Goal: Information Seeking & Learning: Check status

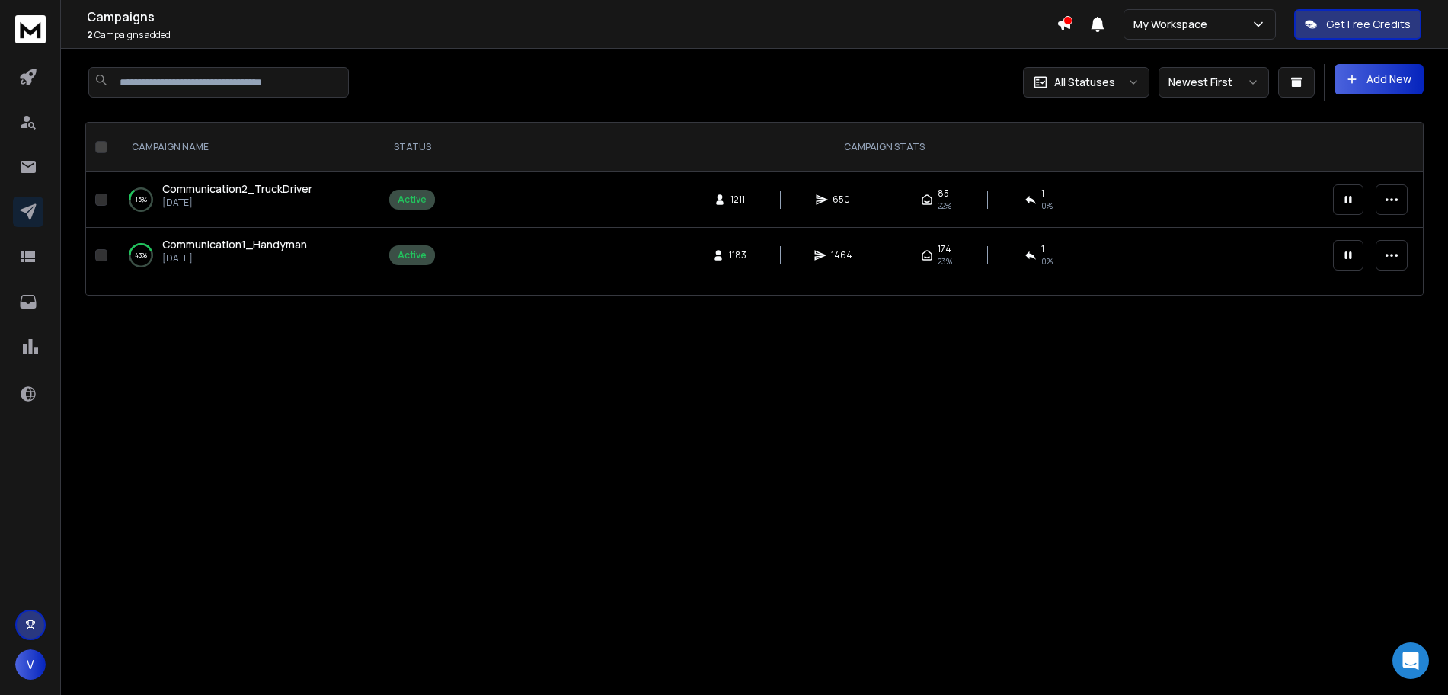
click at [480, 535] on div "Campaigns 2 Campaigns Added All Statuses Newest First Add New CAMPAIGN NAME STA…" at bounding box center [754, 411] width 1338 height 695
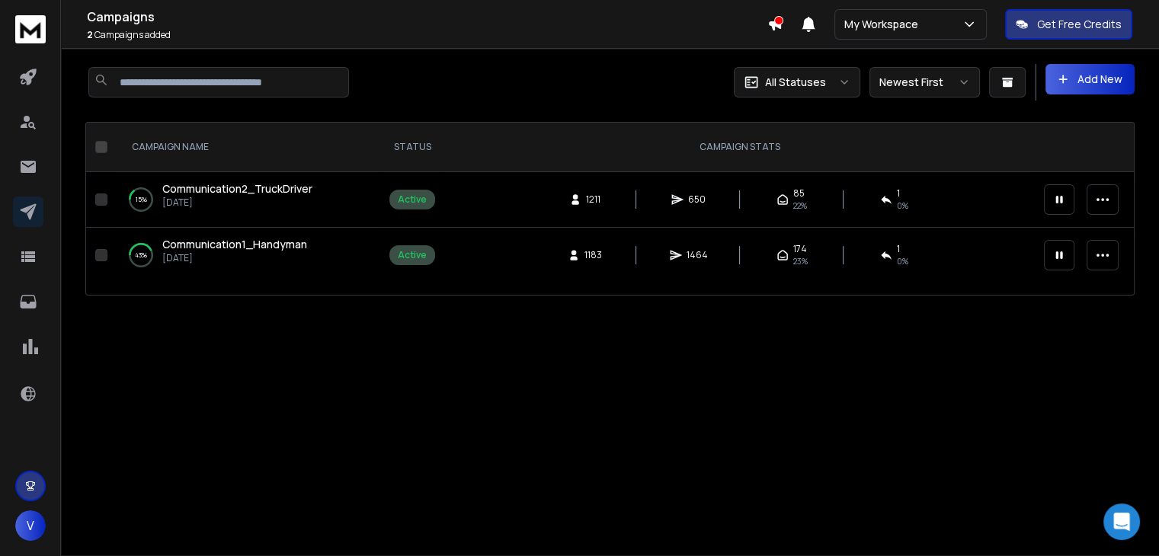
click at [658, 443] on div "Campaigns 2 Campaigns Added All Statuses Newest First Add New CAMPAIGN NAME STA…" at bounding box center [609, 342] width 1049 height 556
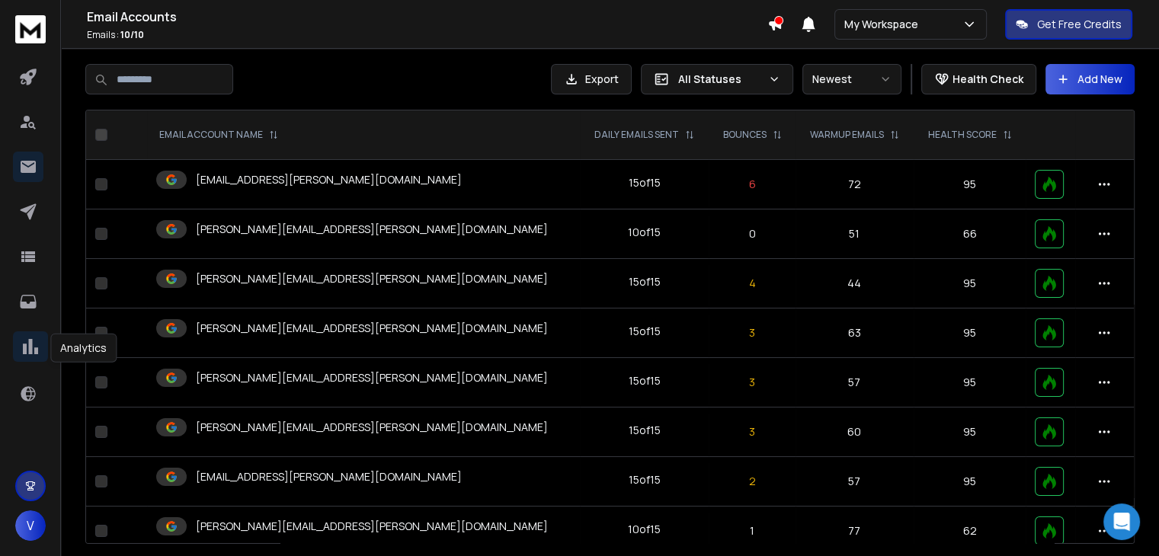
click at [23, 347] on icon at bounding box center [30, 346] width 15 height 15
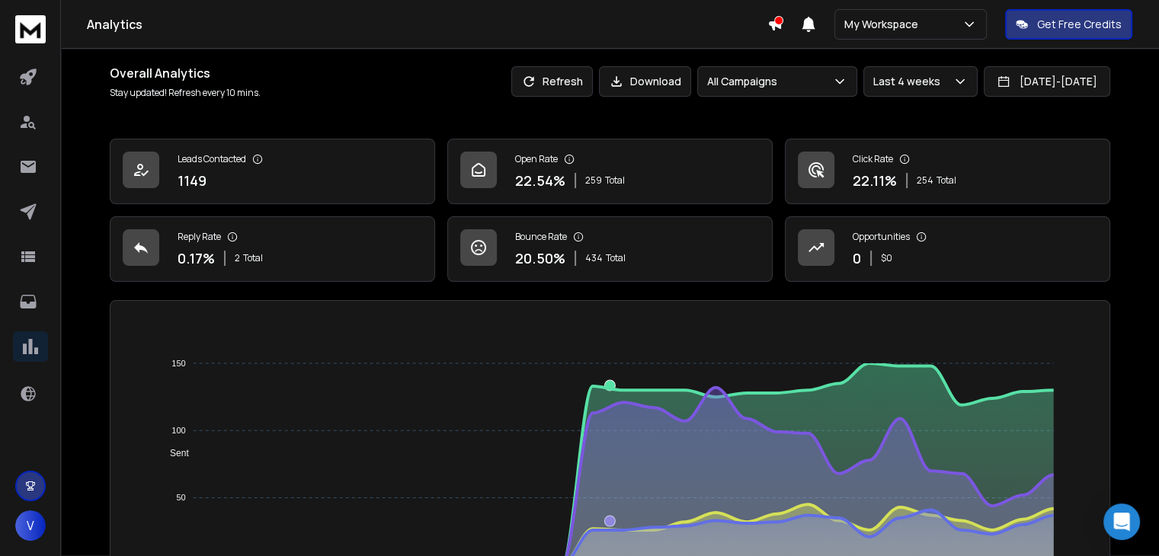
click at [933, 171] on div "22.11 % 254 Total" at bounding box center [904, 180] width 104 height 21
click at [603, 119] on div "Overall Analytics Stay updated! Refresh every 10 mins. Refresh Download All Cam…" at bounding box center [610, 485] width 1000 height 842
click at [606, 112] on div "Overall Analytics Stay updated! Refresh every 10 mins. Refresh Download All Cam…" at bounding box center [610, 485] width 1000 height 842
click at [630, 122] on div "Overall Analytics Stay updated! Refresh every 10 mins. Refresh Download All Cam…" at bounding box center [610, 485] width 1000 height 842
click at [673, 13] on div "Analytics My Workspace Get Free Credits" at bounding box center [579, 24] width 1159 height 49
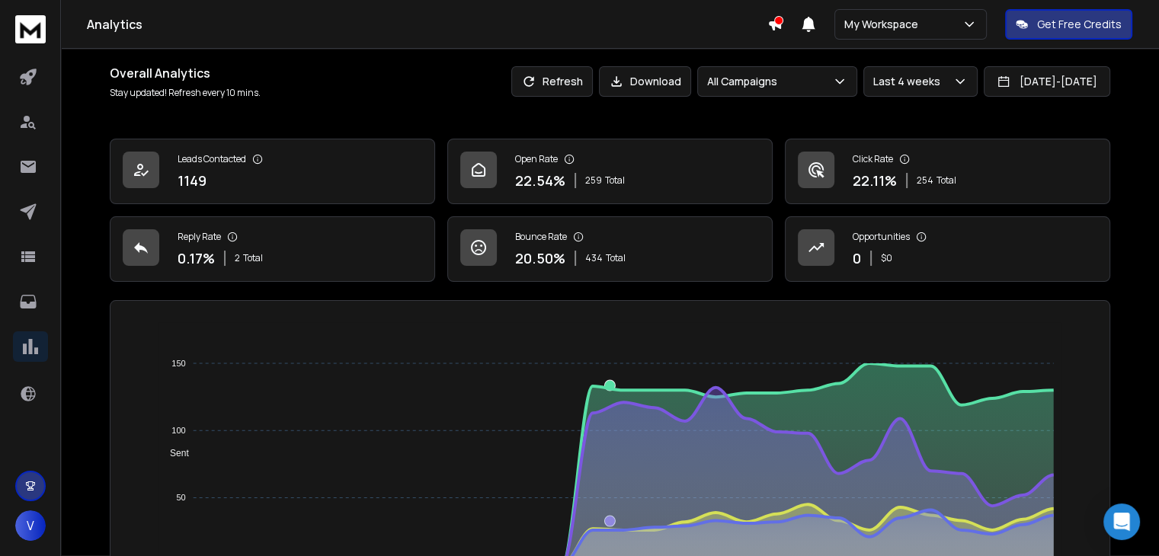
click at [446, 81] on div "Overall Analytics Stay updated! Refresh every 10 mins. Refresh Download All Cam…" at bounding box center [610, 81] width 1000 height 35
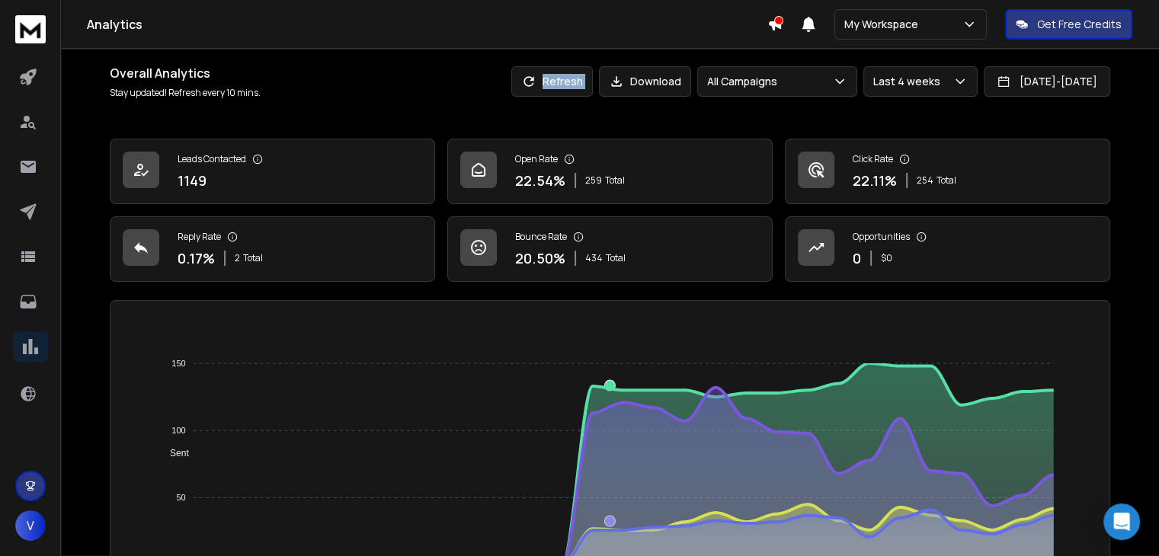
click at [446, 81] on div "Overall Analytics Stay updated! Refresh every 10 mins. Refresh Download All Cam…" at bounding box center [610, 81] width 1000 height 35
click at [478, 110] on div "Overall Analytics Stay updated! Refresh every 10 mins. Refresh Download All Cam…" at bounding box center [610, 485] width 1000 height 842
click at [427, 88] on div "Overall Analytics Stay updated! Refresh every 10 mins. Refresh Download All Cam…" at bounding box center [610, 81] width 1000 height 35
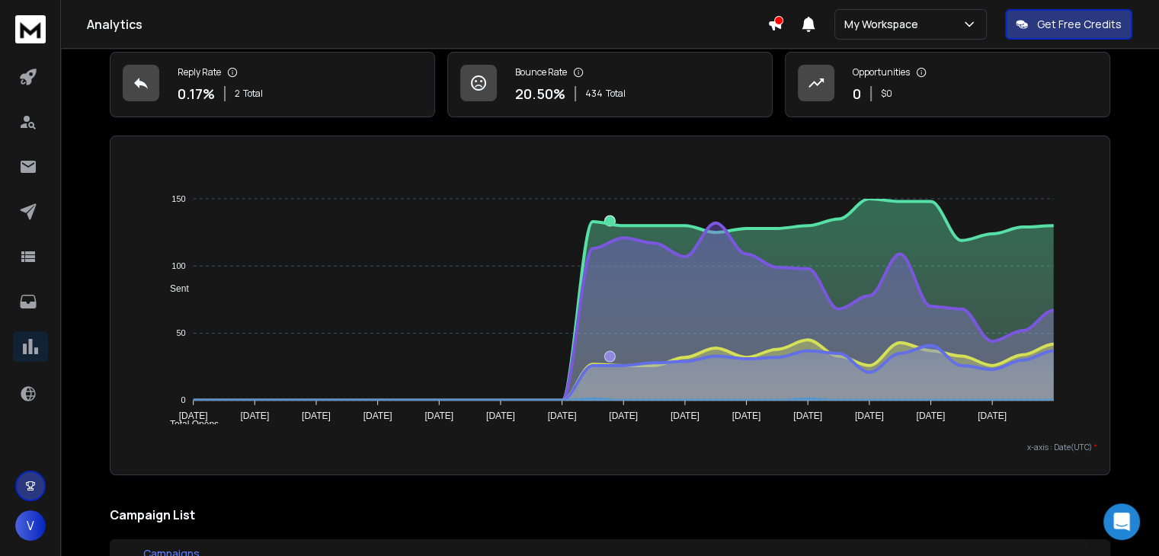
scroll to position [165, 0]
click at [292, 30] on h1 "Analytics" at bounding box center [427, 24] width 680 height 18
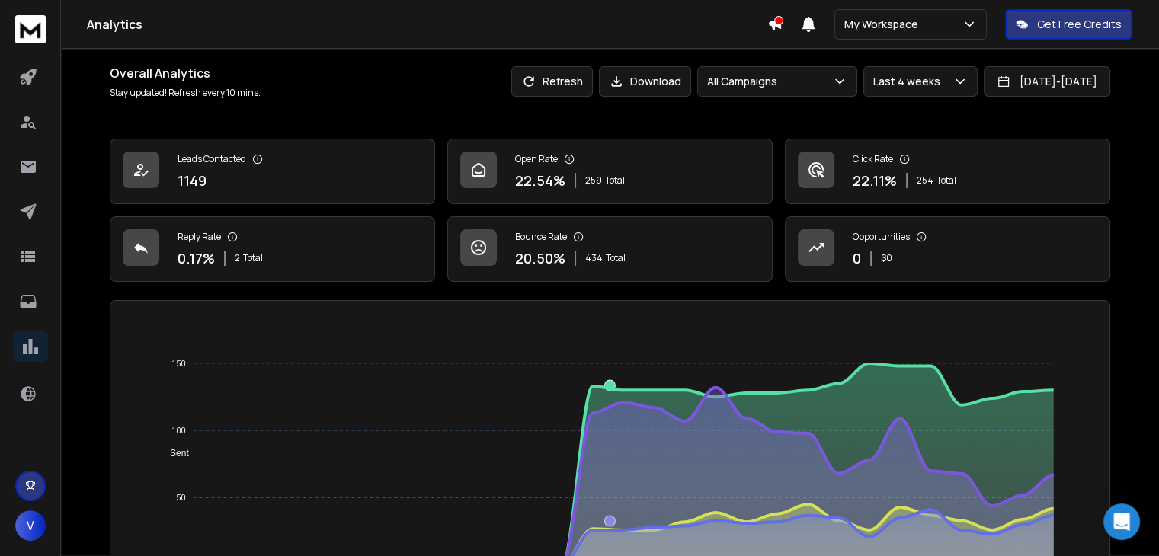
scroll to position [5, 0]
